Goal: Task Accomplishment & Management: Manage account settings

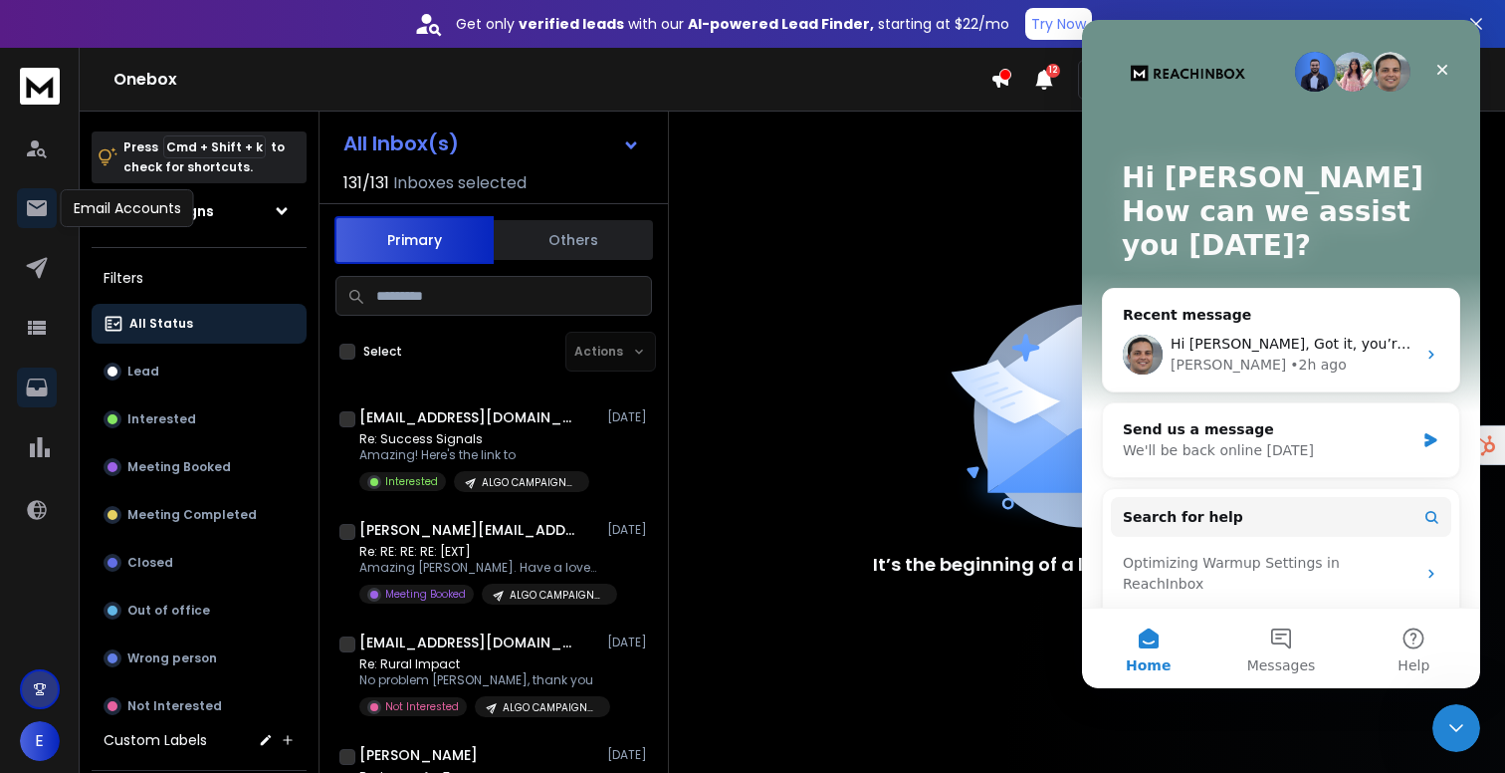
click at [40, 192] on link at bounding box center [37, 208] width 40 height 40
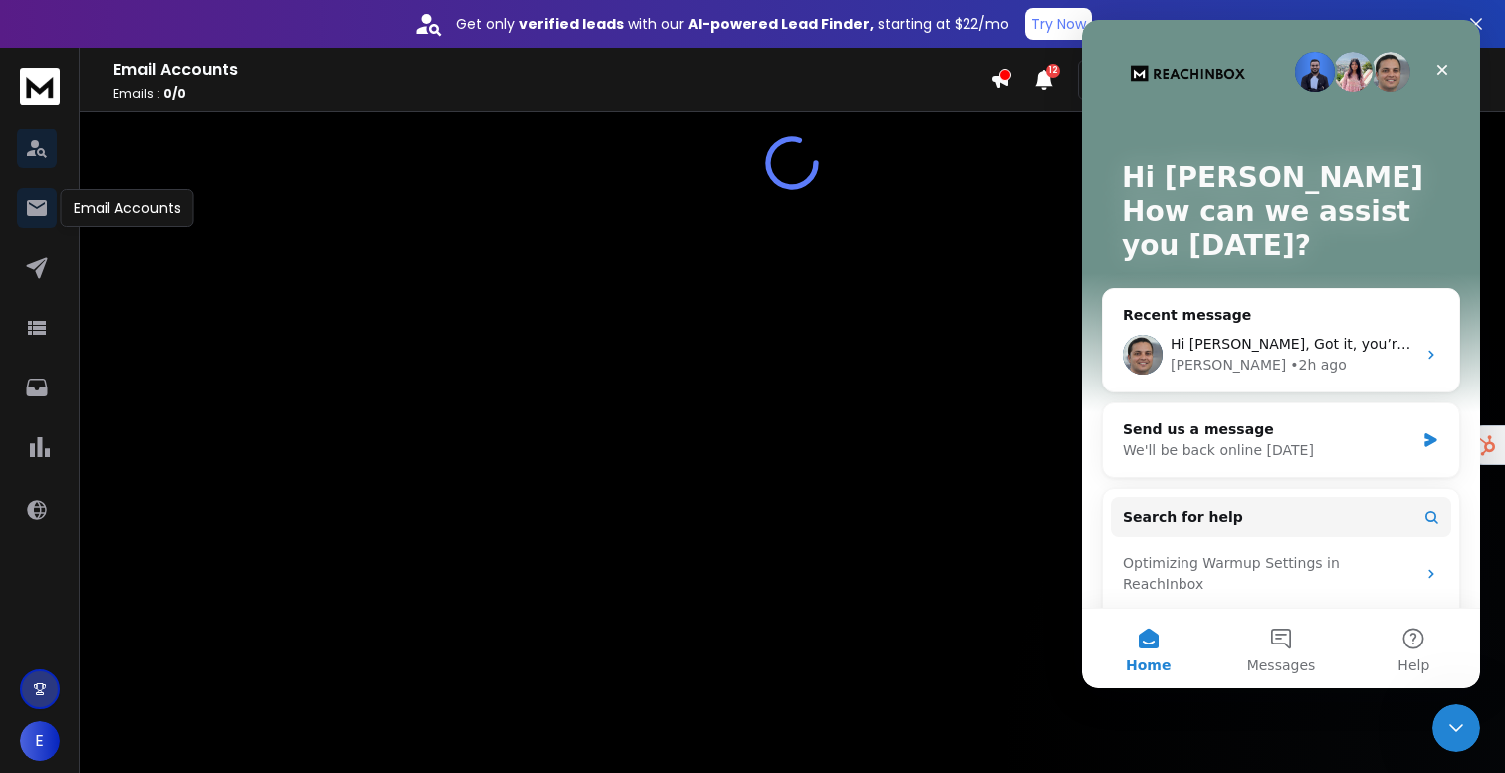
click at [37, 162] on link at bounding box center [37, 148] width 40 height 40
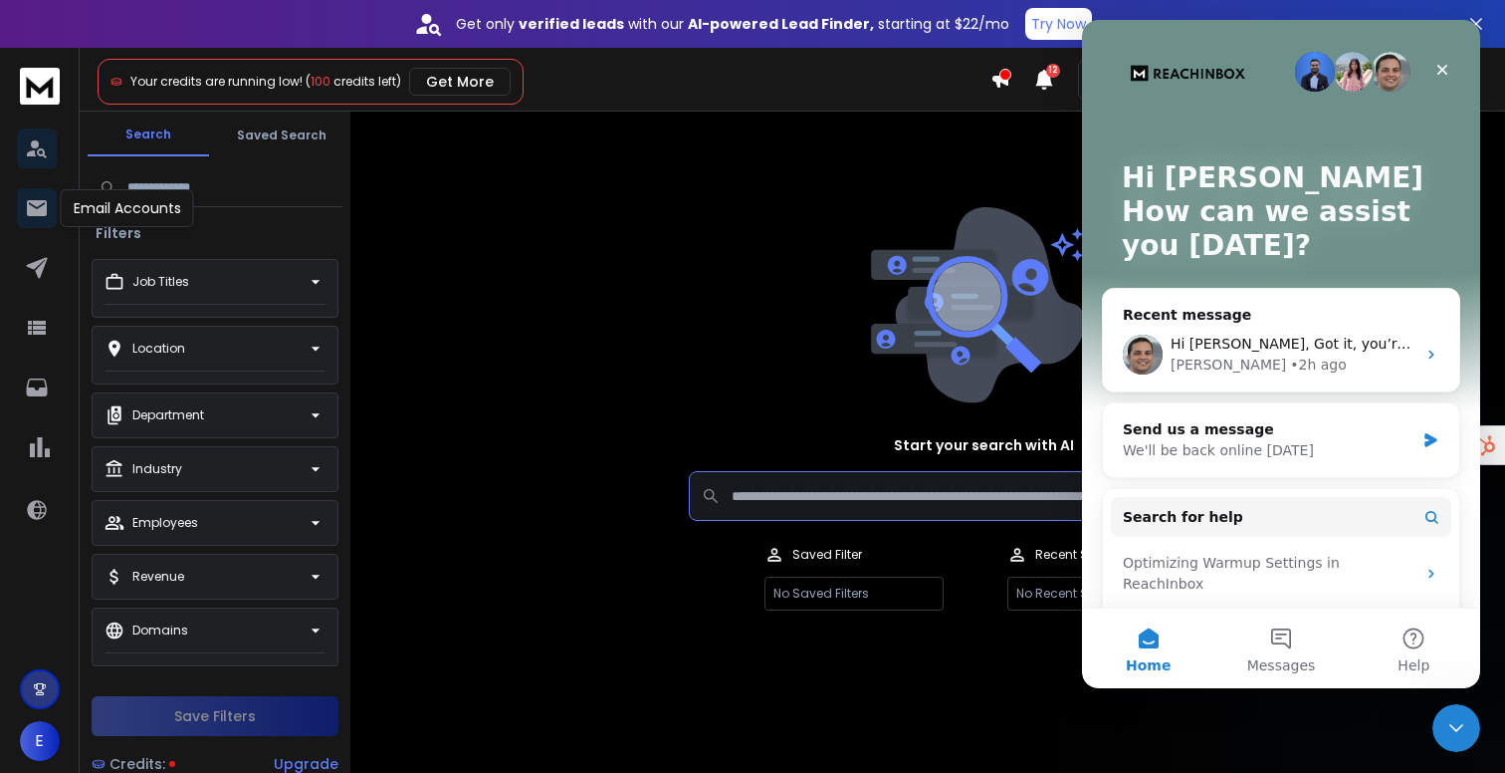
click at [42, 219] on icon at bounding box center [37, 208] width 24 height 24
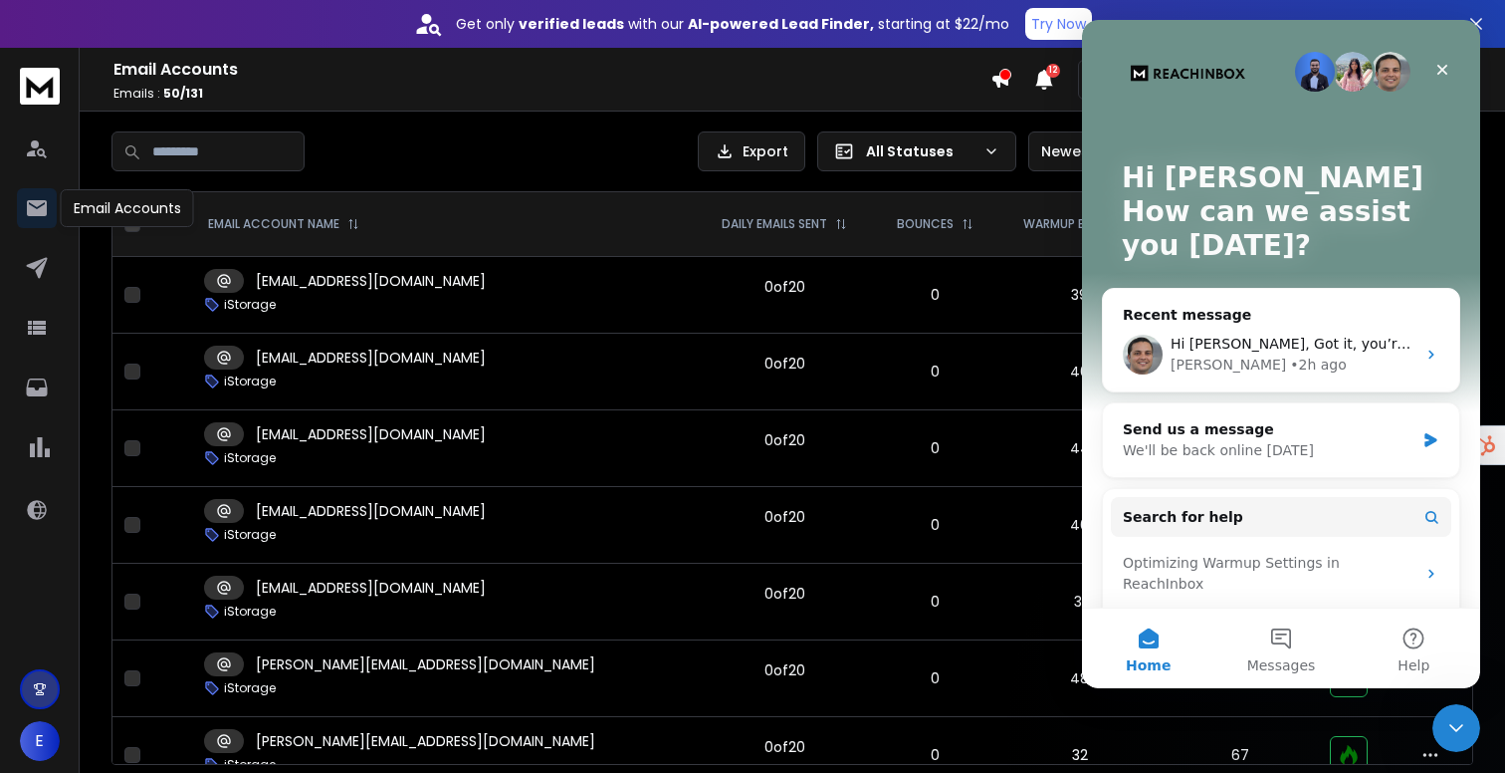
click at [42, 212] on icon at bounding box center [37, 208] width 20 height 16
click at [226, 163] on input at bounding box center [207, 151] width 193 height 40
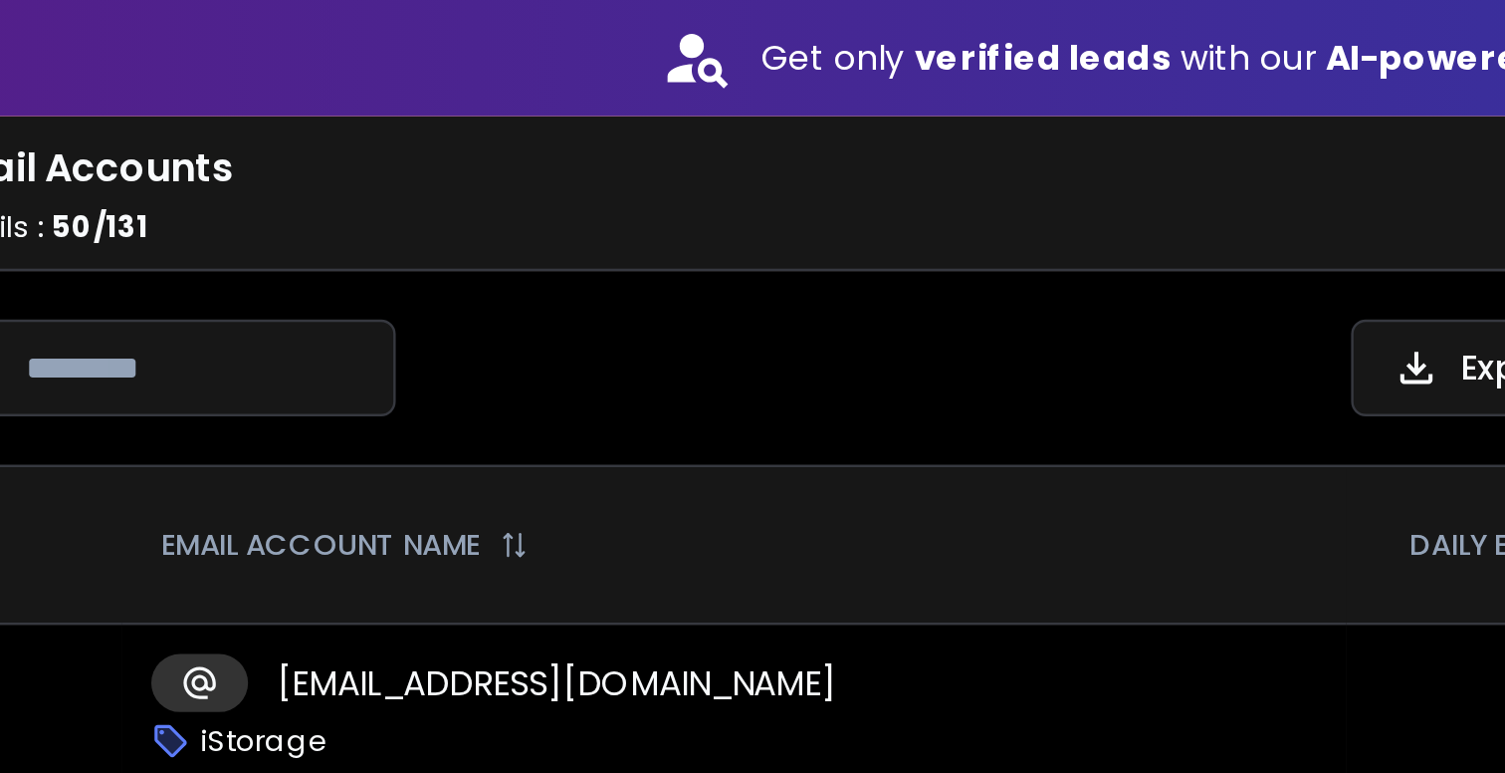
click at [263, 159] on input at bounding box center [207, 151] width 193 height 40
type input "****"
